Goal: Navigation & Orientation: Find specific page/section

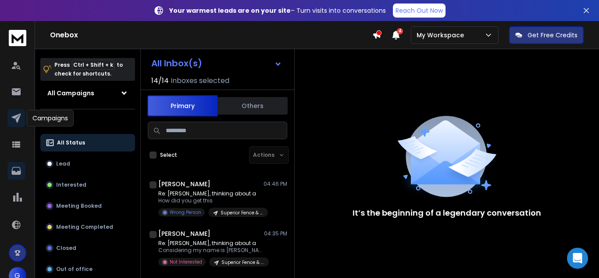
click at [22, 115] on link at bounding box center [16, 118] width 18 height 18
